Goal: Communication & Community: Answer question/provide support

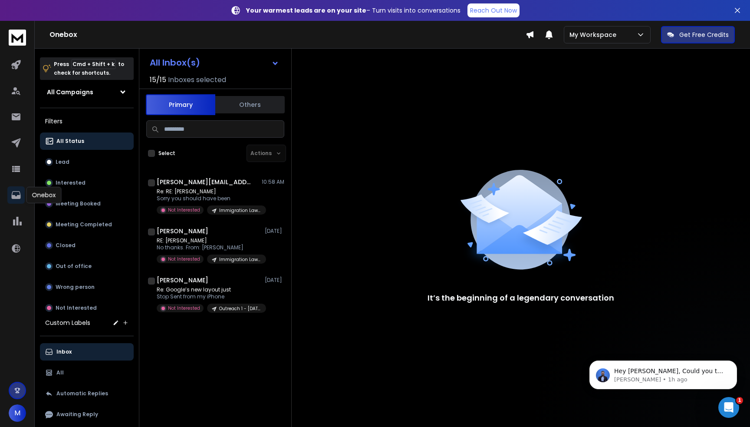
scroll to position [1, 0]
click at [20, 224] on icon at bounding box center [17, 221] width 9 height 9
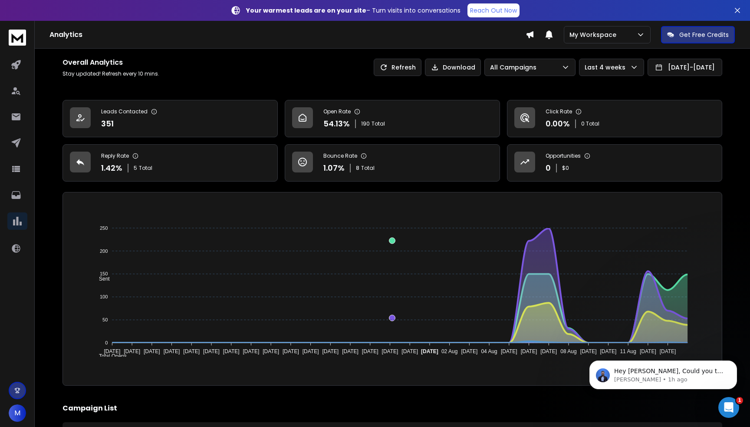
click at [117, 159] on div "Reply Rate" at bounding box center [126, 155] width 51 height 9
click at [519, 68] on div "All Campaigns" at bounding box center [530, 67] width 80 height 9
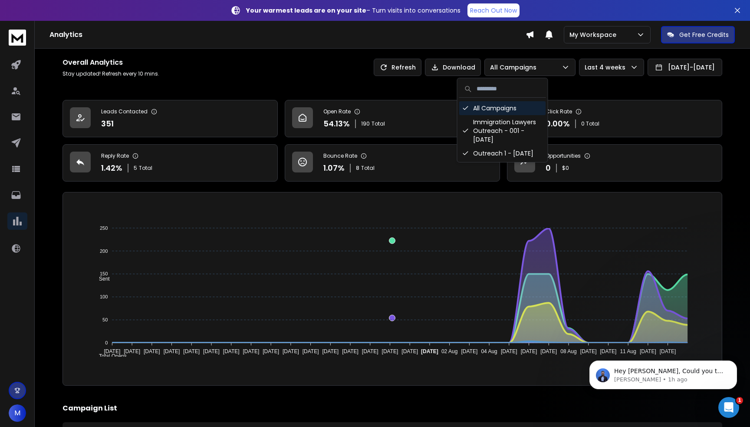
click at [504, 109] on div "All Campaigns" at bounding box center [502, 108] width 87 height 14
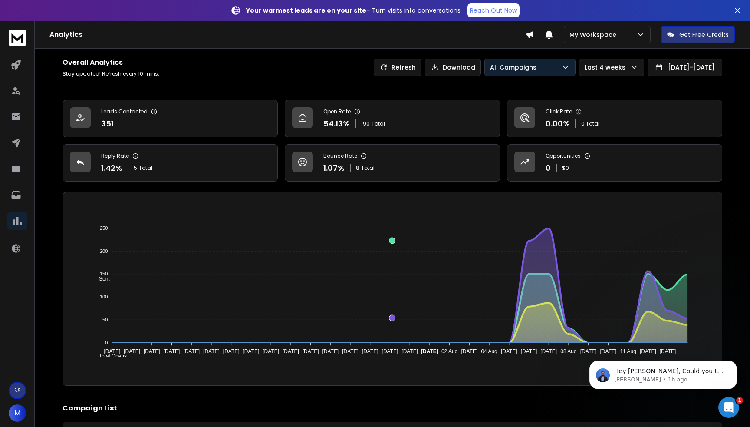
click at [497, 65] on p "All Campaigns" at bounding box center [515, 67] width 50 height 9
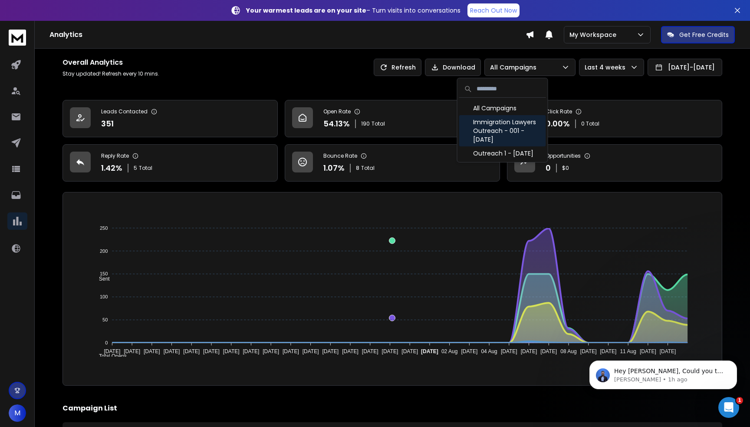
click at [499, 127] on div "Immigration Lawyers Outreach - 001 - [DATE]" at bounding box center [502, 130] width 87 height 31
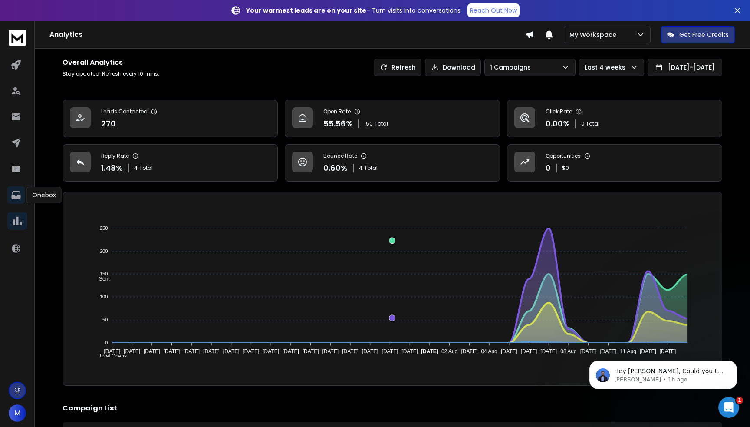
click at [16, 199] on icon at bounding box center [16, 195] width 10 height 10
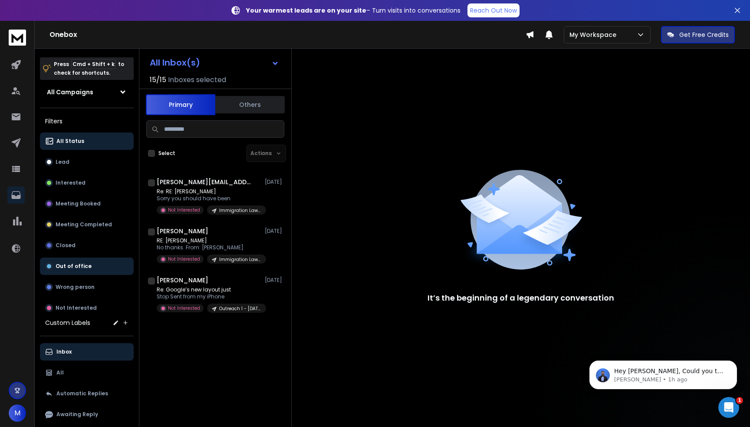
scroll to position [72, 0]
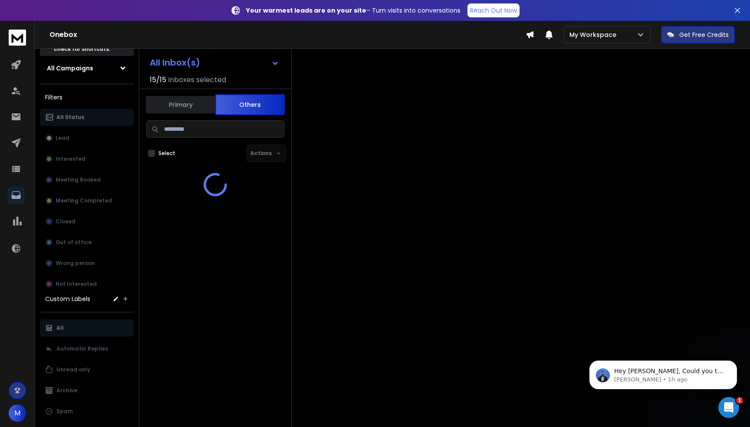
click at [244, 110] on button "Others" at bounding box center [249, 104] width 69 height 21
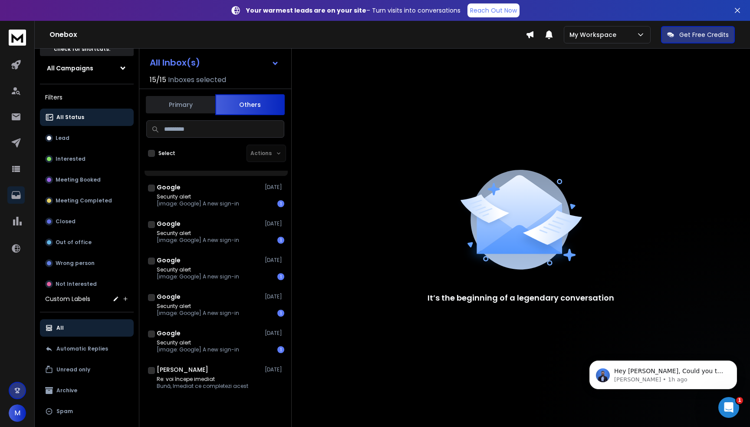
scroll to position [0, 0]
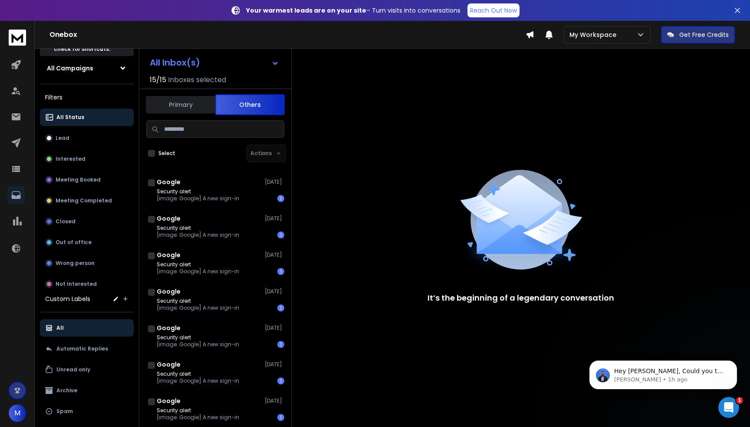
click at [189, 109] on button "Primary" at bounding box center [180, 104] width 69 height 19
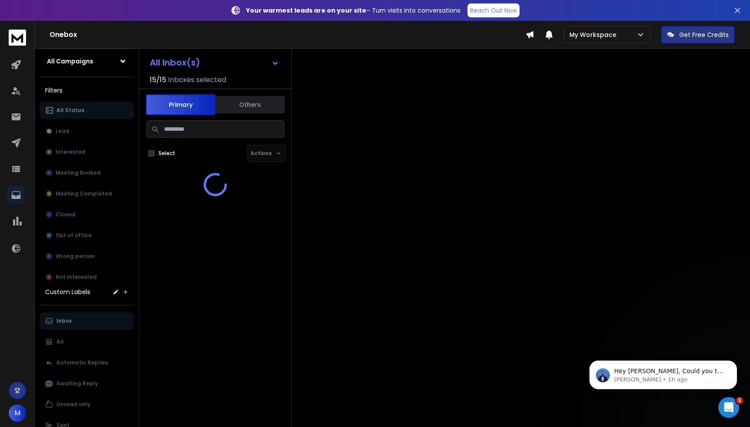
scroll to position [72, 0]
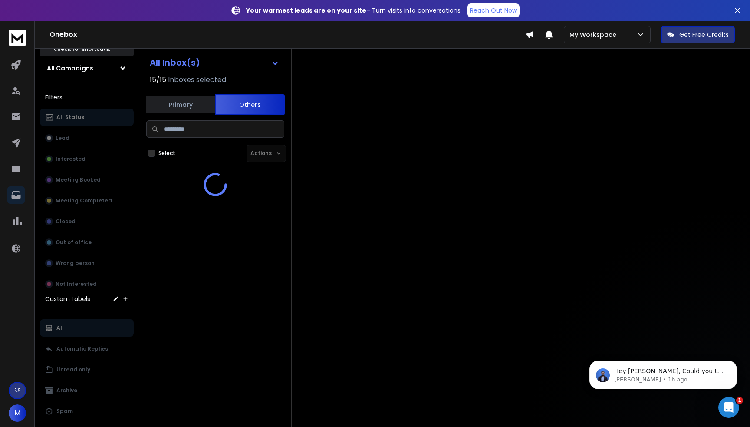
click at [245, 97] on button "Others" at bounding box center [249, 104] width 69 height 21
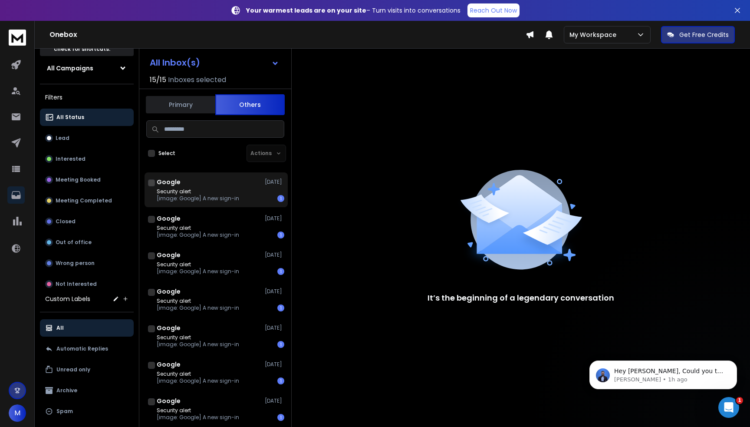
click at [229, 195] on p "[image: Google] A new sign-in" at bounding box center [198, 198] width 82 height 7
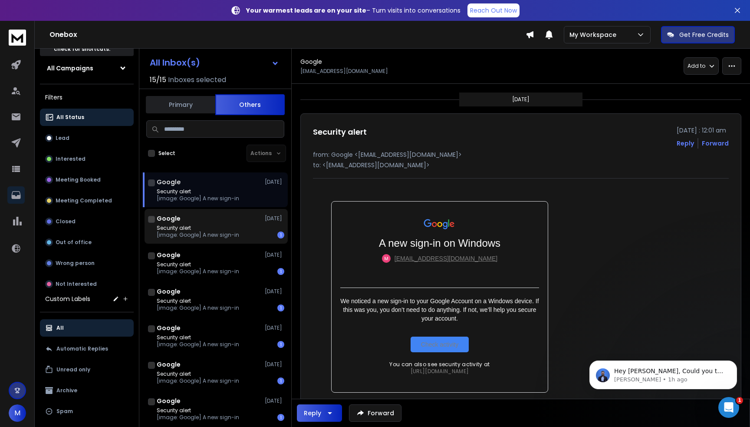
click at [225, 232] on p "[image: Google] A new sign-in" at bounding box center [198, 234] width 82 height 7
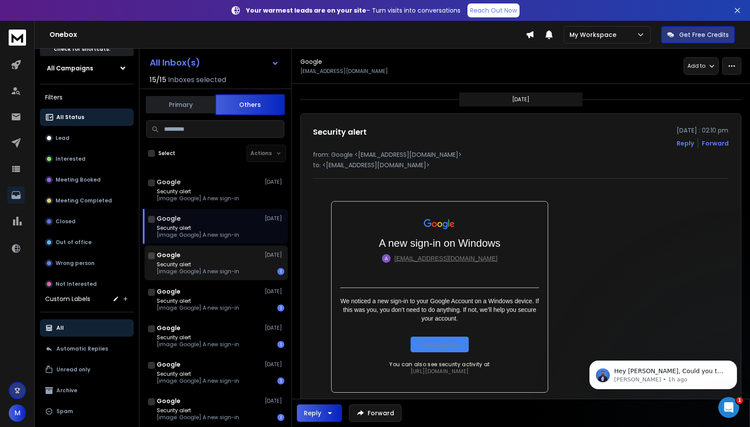
click at [227, 261] on p "Security alert" at bounding box center [198, 264] width 82 height 7
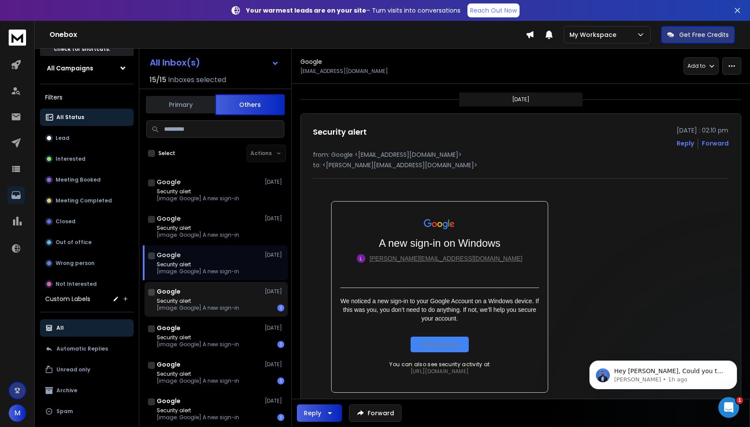
click at [227, 298] on p "Security alert" at bounding box center [198, 300] width 82 height 7
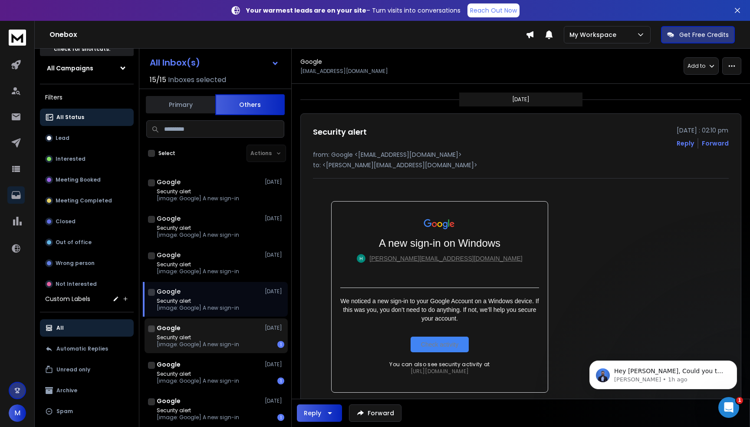
click at [225, 336] on p "Security alert" at bounding box center [198, 337] width 82 height 7
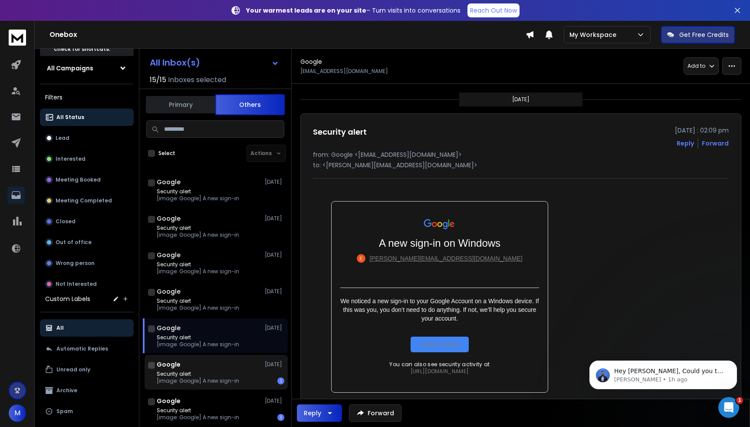
click at [224, 370] on p "Security alert" at bounding box center [198, 373] width 82 height 7
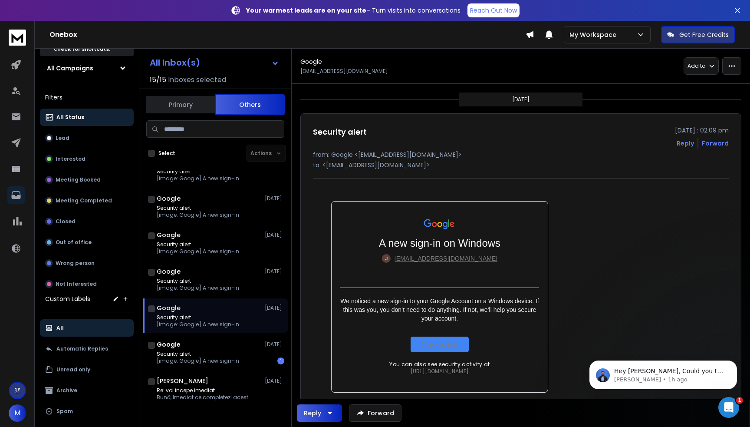
scroll to position [68, 0]
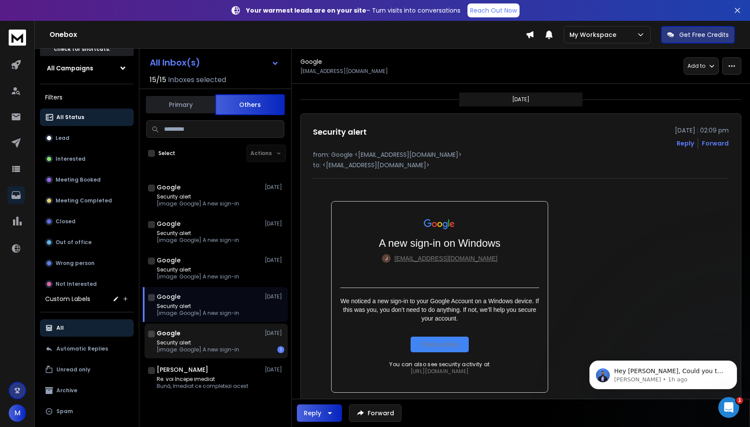
click at [224, 347] on p "[image: Google] A new sign-in" at bounding box center [198, 349] width 82 height 7
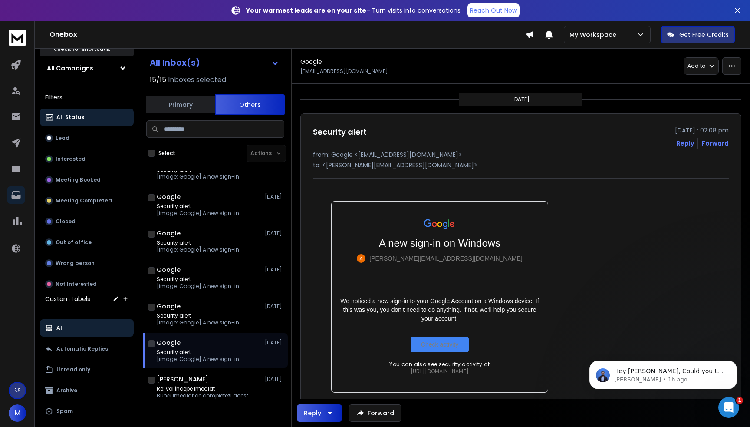
scroll to position [0, 0]
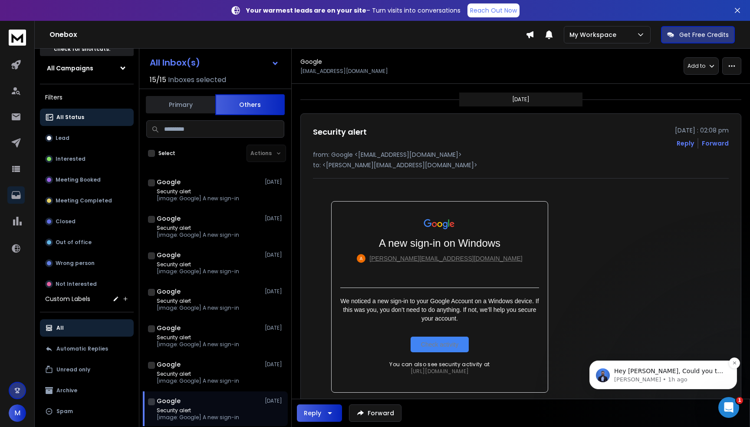
click at [661, 375] on div "Hey [PERSON_NAME], Could you tell me the campaign and lead where this happened …" at bounding box center [670, 370] width 115 height 11
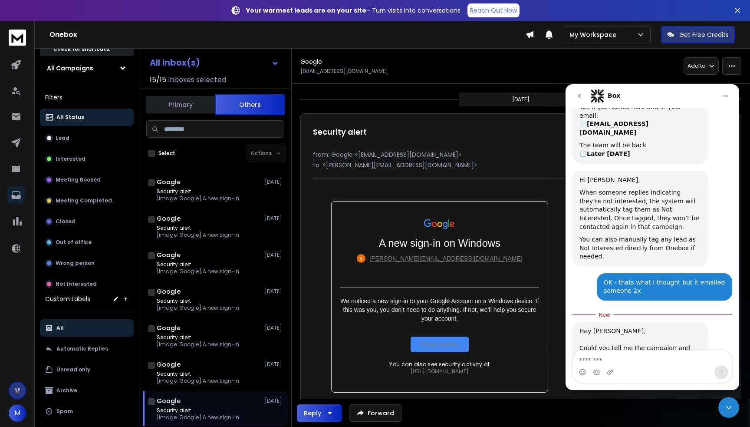
scroll to position [105, 0]
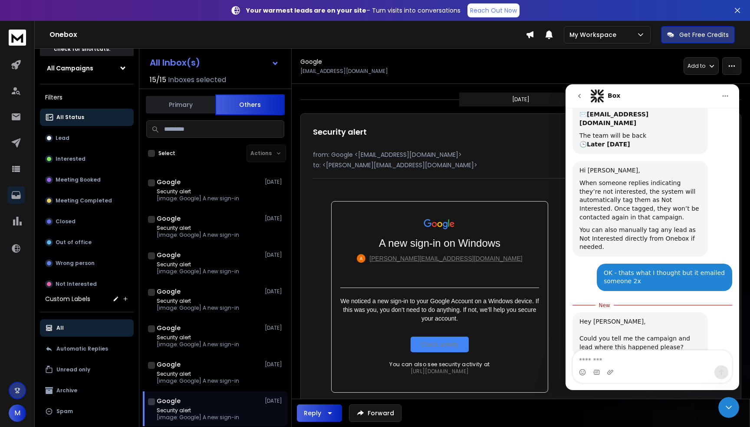
click at [554, 32] on div "My Workspace Get Free Credits" at bounding box center [630, 34] width 209 height 17
click at [533, 36] on icon at bounding box center [530, 34] width 7 height 7
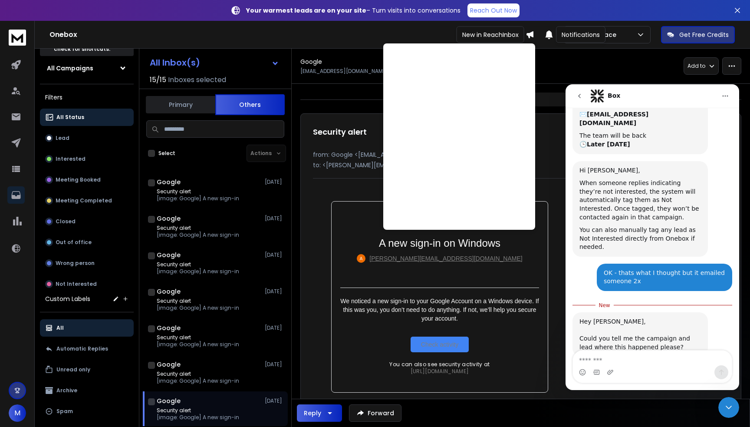
click at [555, 36] on body "Your warmest leads are on your site – Turn visits into conversations Reach Out …" at bounding box center [375, 213] width 750 height 427
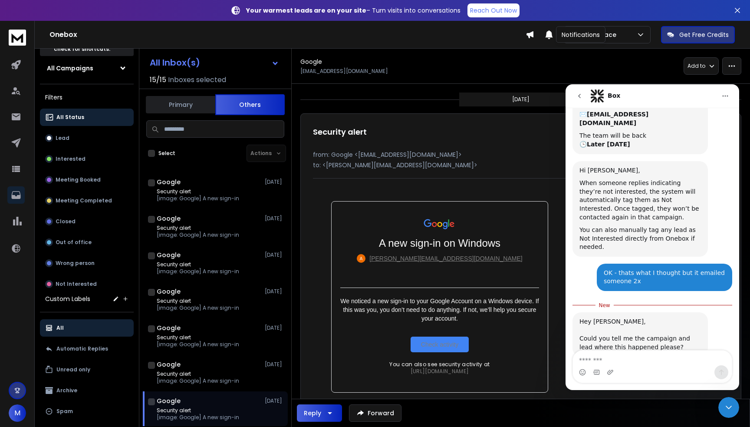
click at [549, 37] on icon at bounding box center [549, 34] width 9 height 9
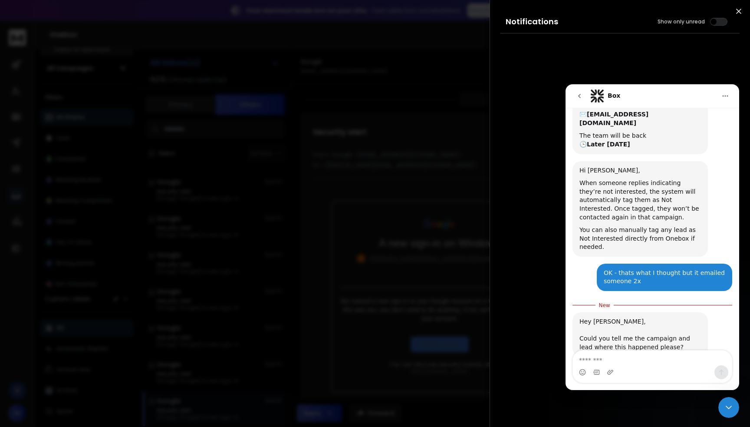
click at [739, 13] on icon "button" at bounding box center [738, 11] width 9 height 9
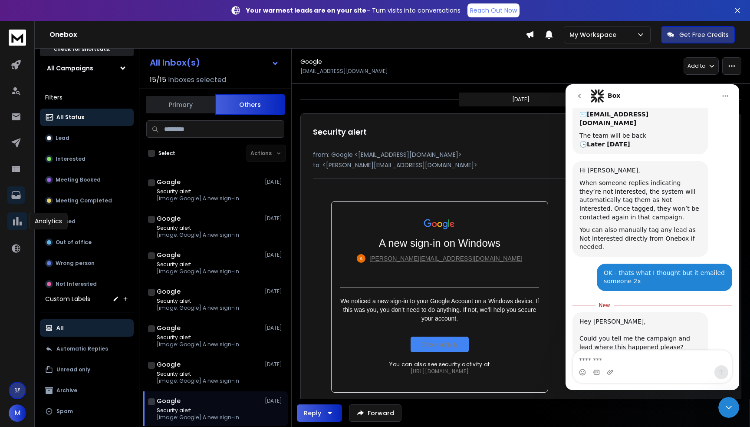
click at [18, 223] on icon at bounding box center [17, 221] width 9 height 9
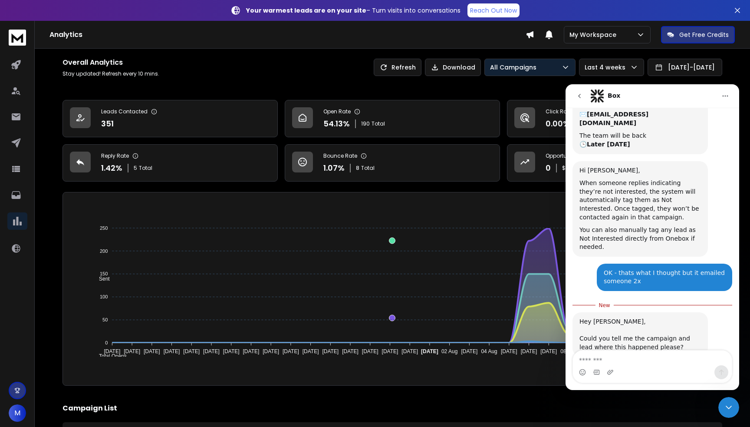
click at [518, 69] on div "All Campaigns" at bounding box center [530, 67] width 80 height 9
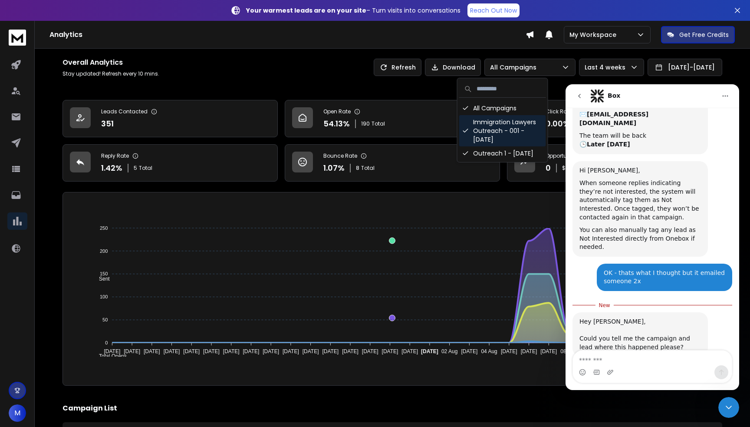
click at [493, 128] on div "Immigration Lawyers Outreach - 001 - [DATE]" at bounding box center [502, 130] width 87 height 31
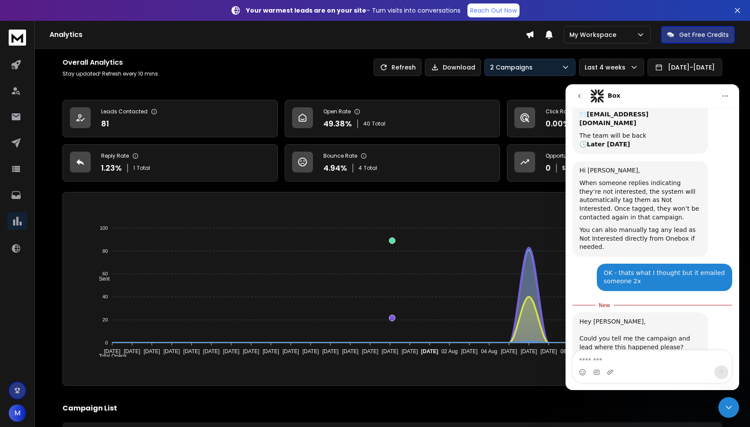
click at [490, 70] on p "2 Campaigns" at bounding box center [513, 67] width 46 height 9
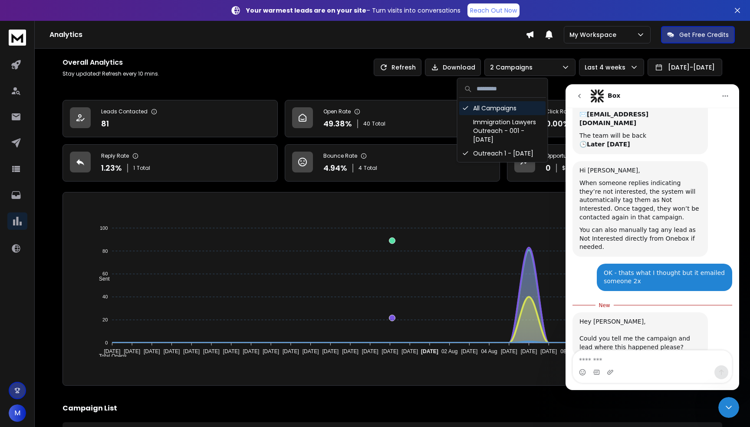
click at [486, 114] on div "All Campaigns" at bounding box center [502, 108] width 87 height 14
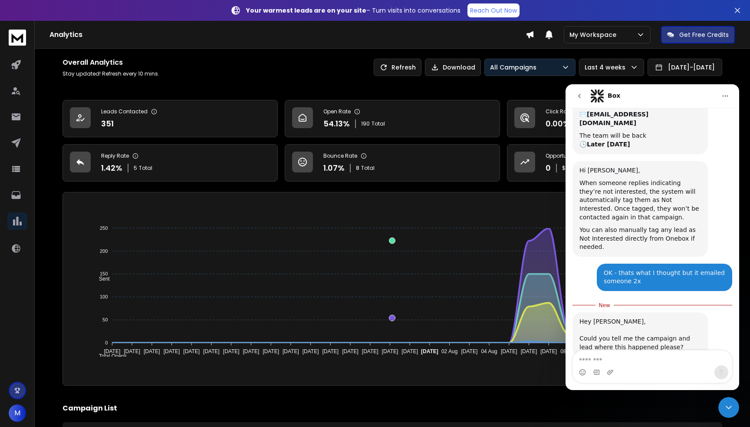
click at [490, 68] on p "All Campaigns" at bounding box center [515, 67] width 50 height 9
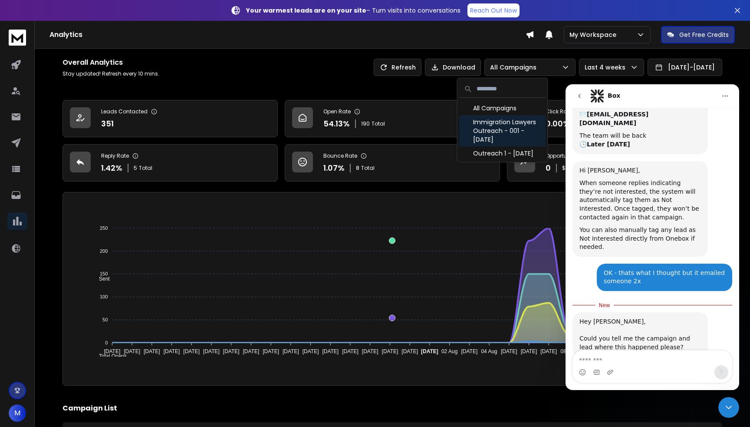
click at [483, 128] on div "Immigration Lawyers Outreach - 001 - [DATE]" at bounding box center [502, 130] width 87 height 31
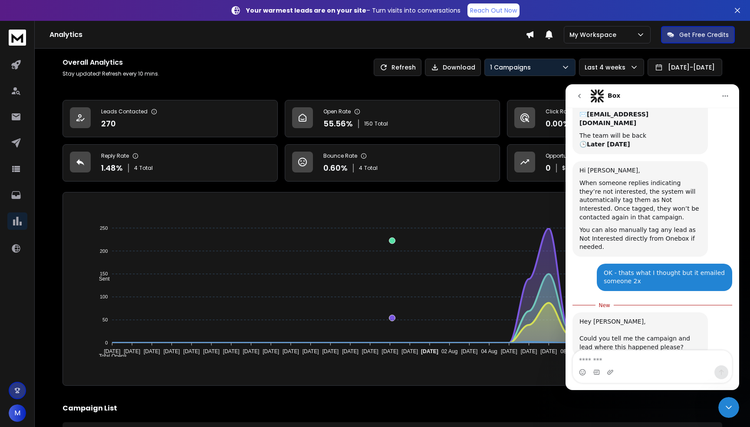
click at [490, 67] on p "1 Campaigns" at bounding box center [512, 67] width 44 height 9
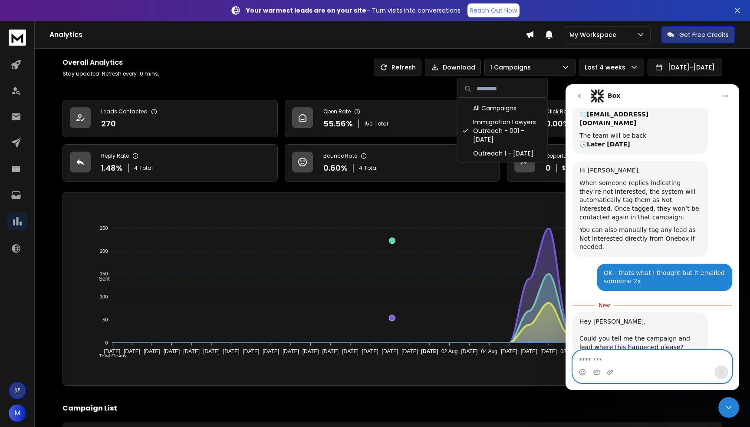
click at [635, 361] on textarea "Message…" at bounding box center [652, 357] width 159 height 15
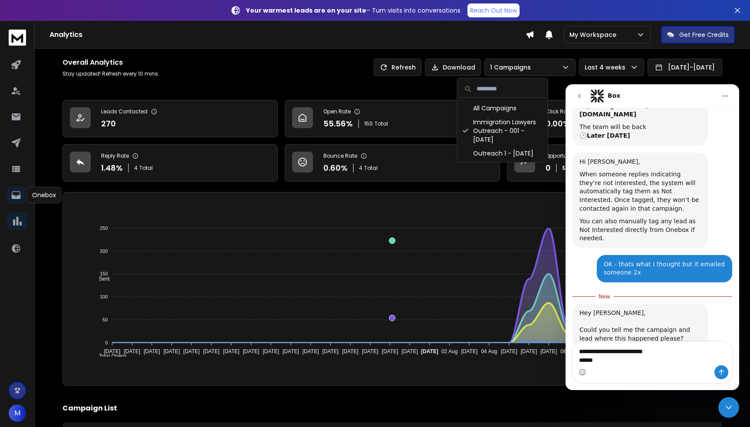
click at [18, 199] on icon at bounding box center [16, 195] width 10 height 10
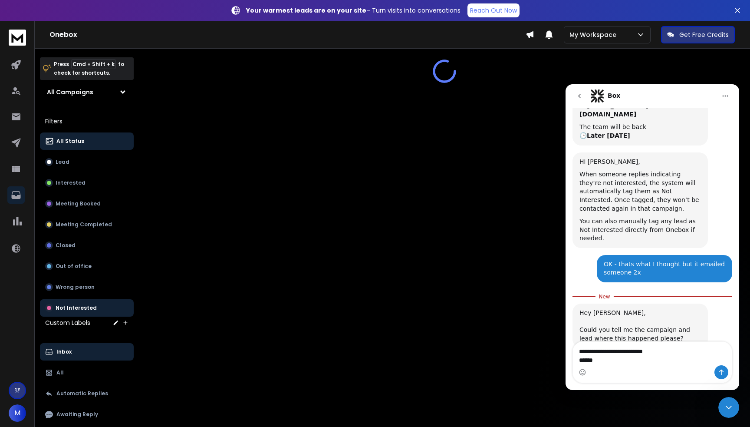
click at [76, 308] on p "Not Interested" at bounding box center [76, 307] width 41 height 7
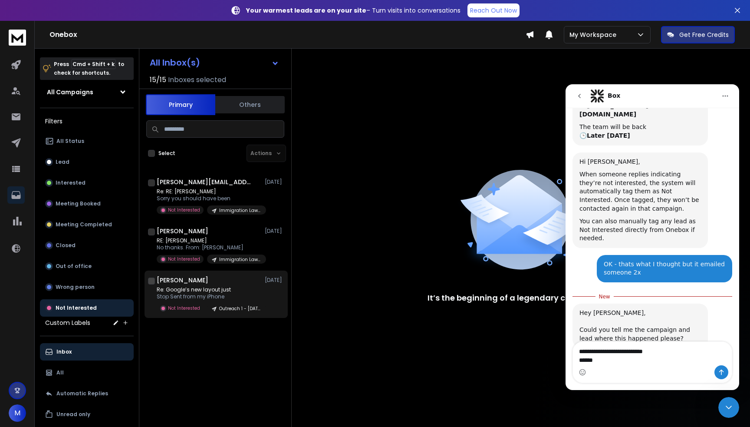
click at [182, 293] on p "Stop Sent from my iPhone" at bounding box center [209, 296] width 104 height 7
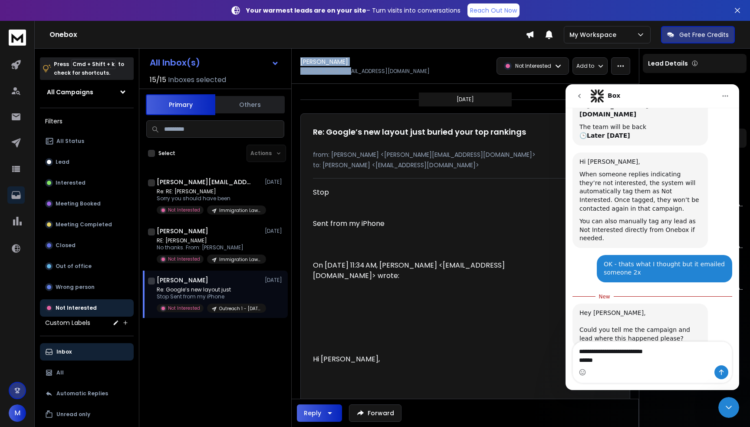
drag, startPoint x: 355, startPoint y: 72, endPoint x: 300, endPoint y: 61, distance: 55.7
click at [300, 61] on div "[PERSON_NAME] [PERSON_NAME] [PERSON_NAME][EMAIL_ADDRESS][DOMAIN_NAME]" at bounding box center [381, 65] width 162 height 17
copy div "[PERSON_NAME] [PERSON_NAME] [PERSON_NAME][EMAIL_ADDRESS][DOMAIN_NAME]"
click at [622, 368] on div "Intercom messenger" at bounding box center [652, 372] width 159 height 14
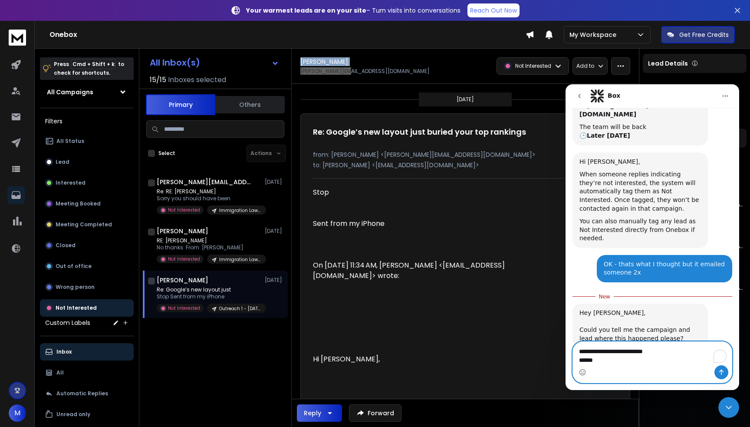
click at [622, 360] on textarea "**********" at bounding box center [652, 353] width 159 height 23
paste textarea "**********"
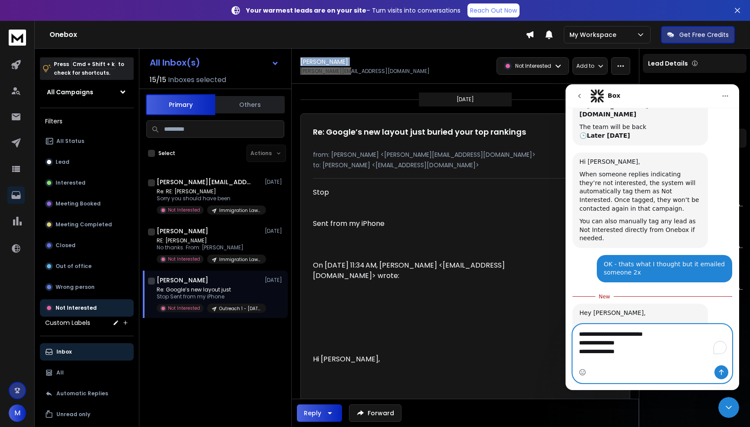
scroll to position [122, 0]
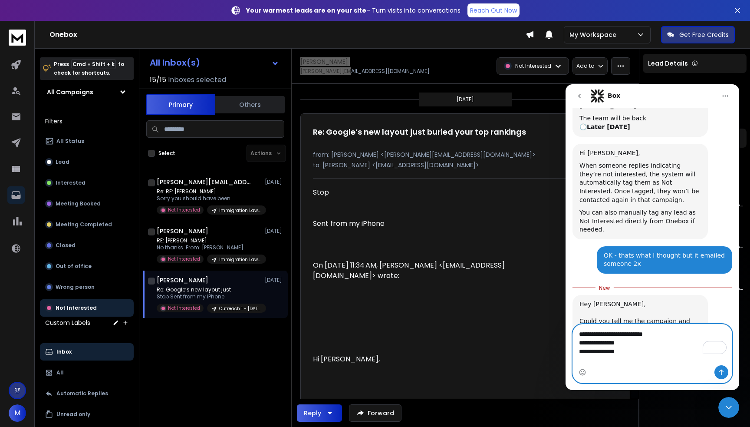
click at [580, 356] on textarea "**********" at bounding box center [652, 340] width 159 height 32
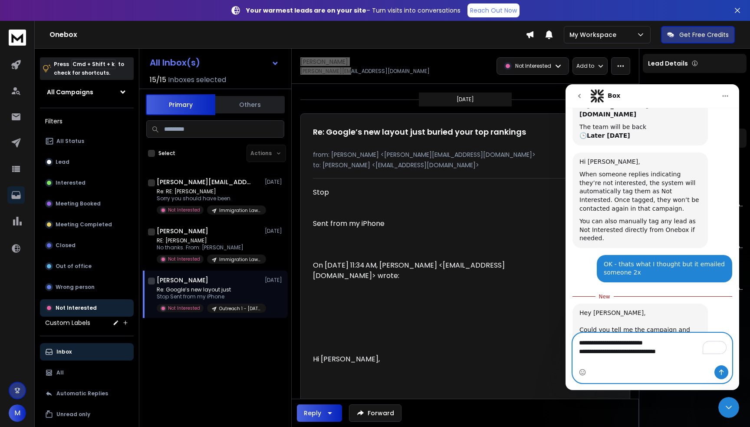
type textarea "**********"
click at [725, 368] on button "Send a message…" at bounding box center [721, 372] width 14 height 14
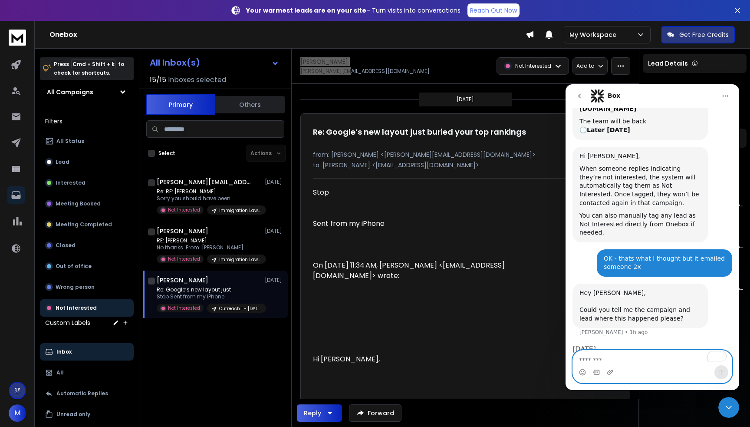
scroll to position [148, 0]
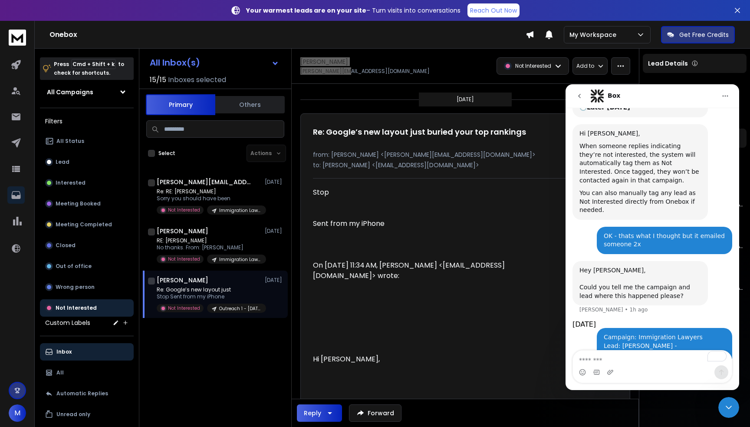
click at [724, 408] on icon "Close Intercom Messenger" at bounding box center [729, 407] width 10 height 10
